Goal: Navigation & Orientation: Find specific page/section

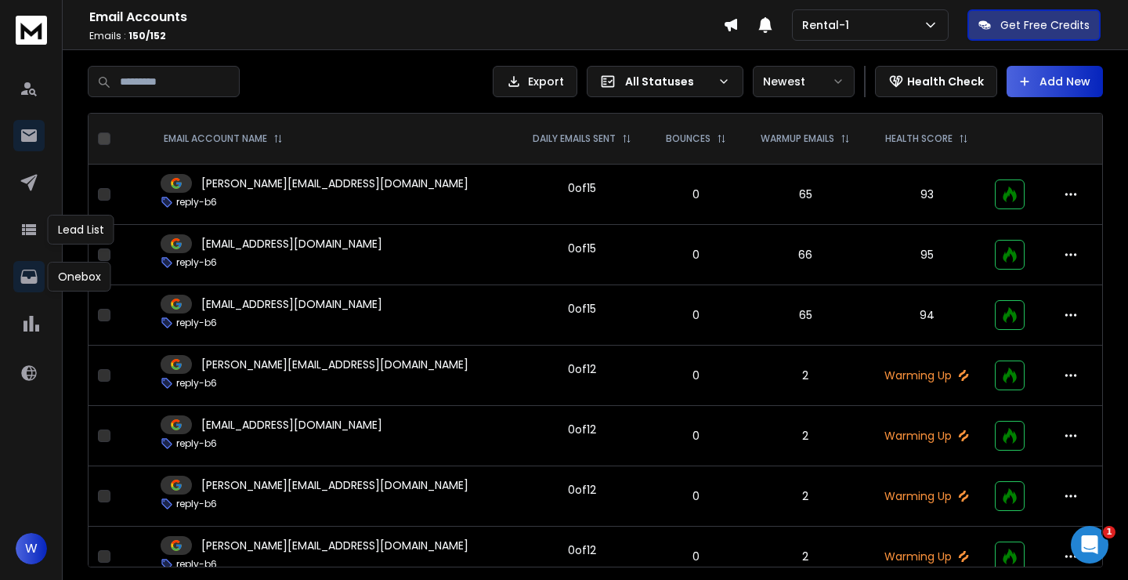
click at [23, 283] on icon at bounding box center [29, 276] width 19 height 19
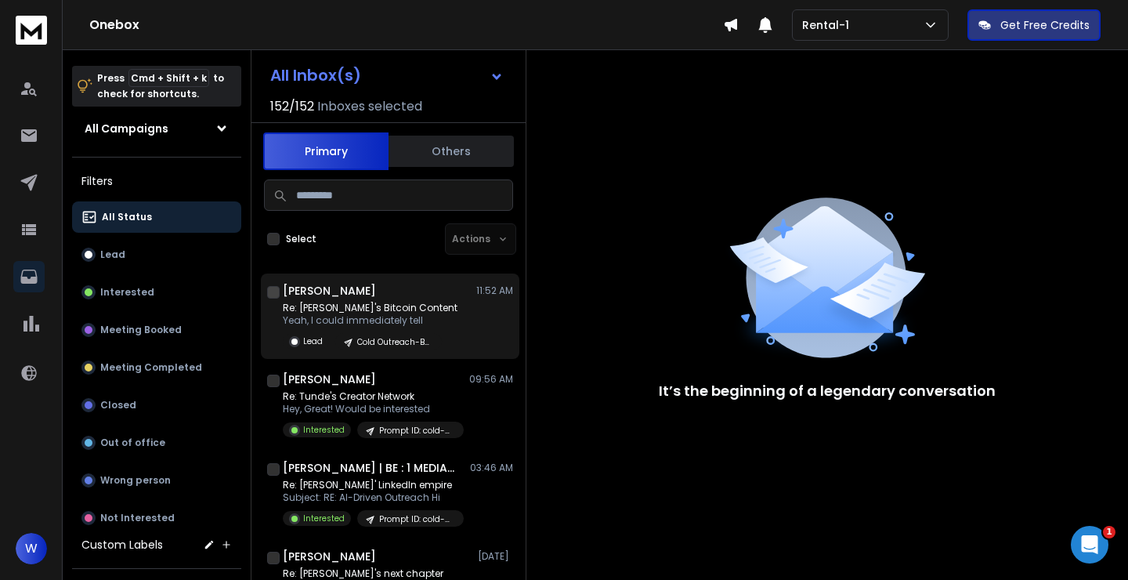
click at [290, 308] on p "Re: [PERSON_NAME]'s Bitcoin Content" at bounding box center [370, 308] width 175 height 13
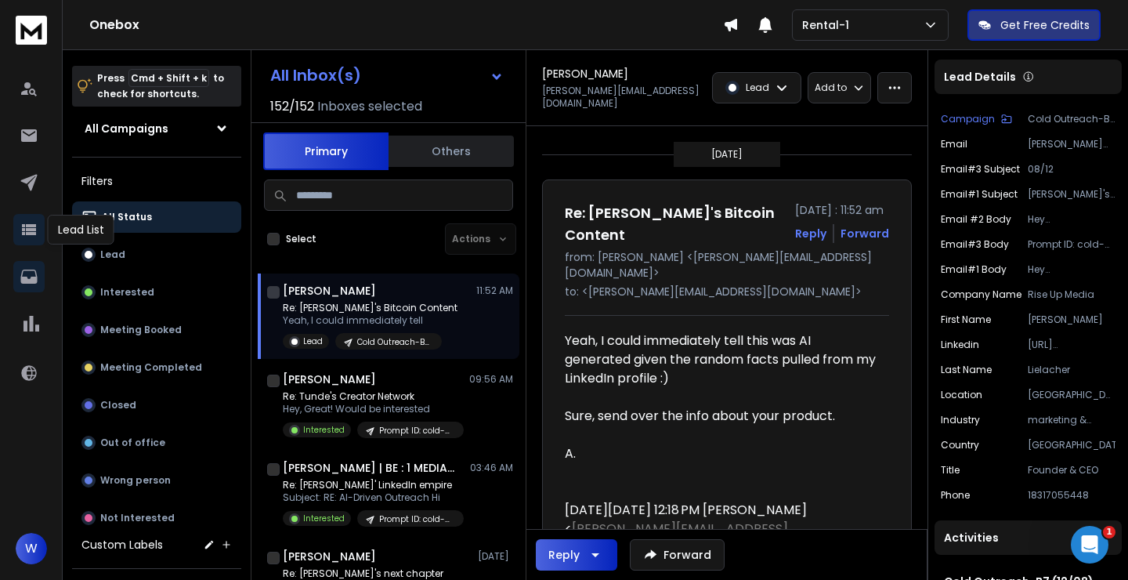
click at [28, 236] on icon at bounding box center [29, 229] width 19 height 19
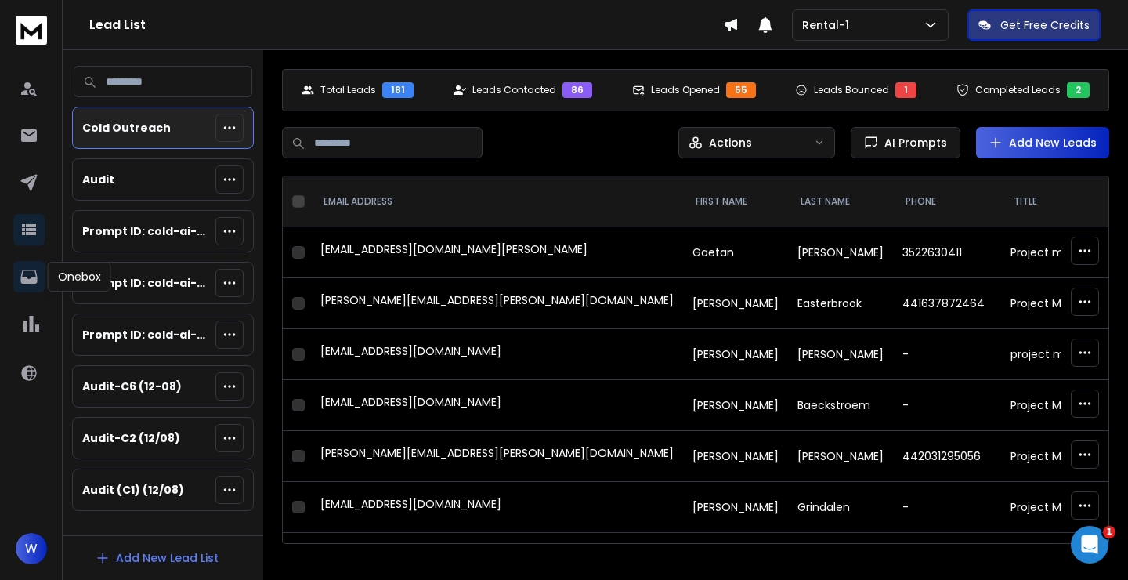
click at [26, 267] on icon at bounding box center [29, 276] width 19 height 19
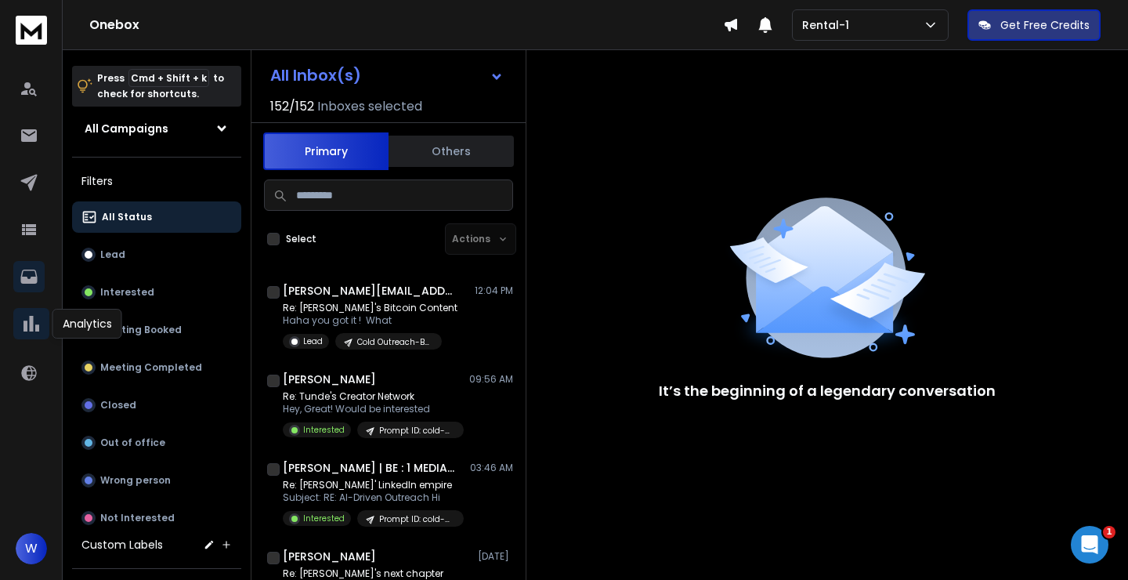
click at [26, 318] on icon at bounding box center [31, 323] width 23 height 23
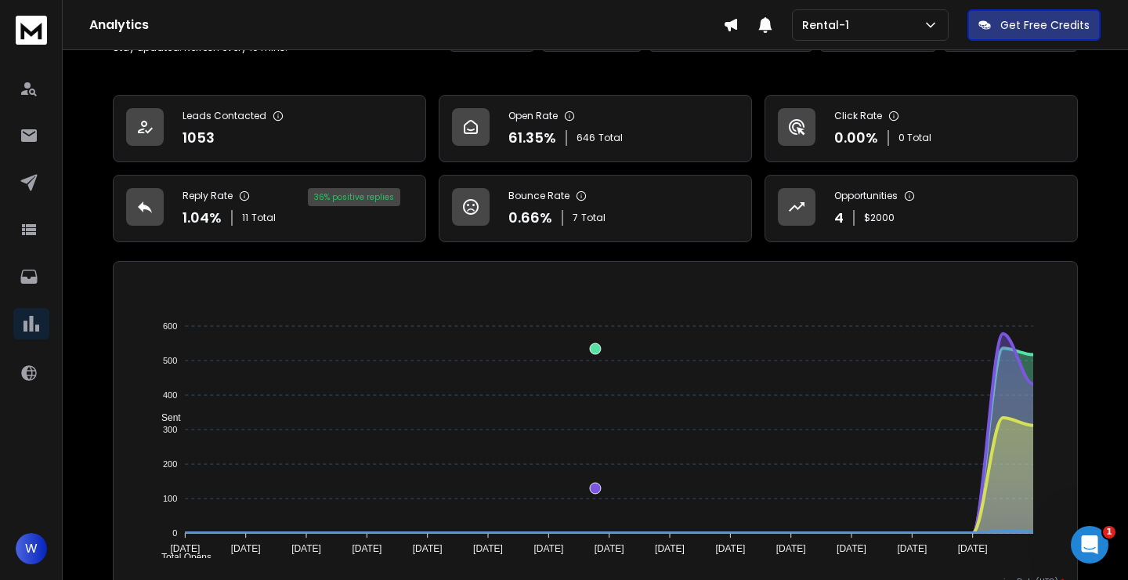
scroll to position [16, 0]
